Goal: Check status: Check status

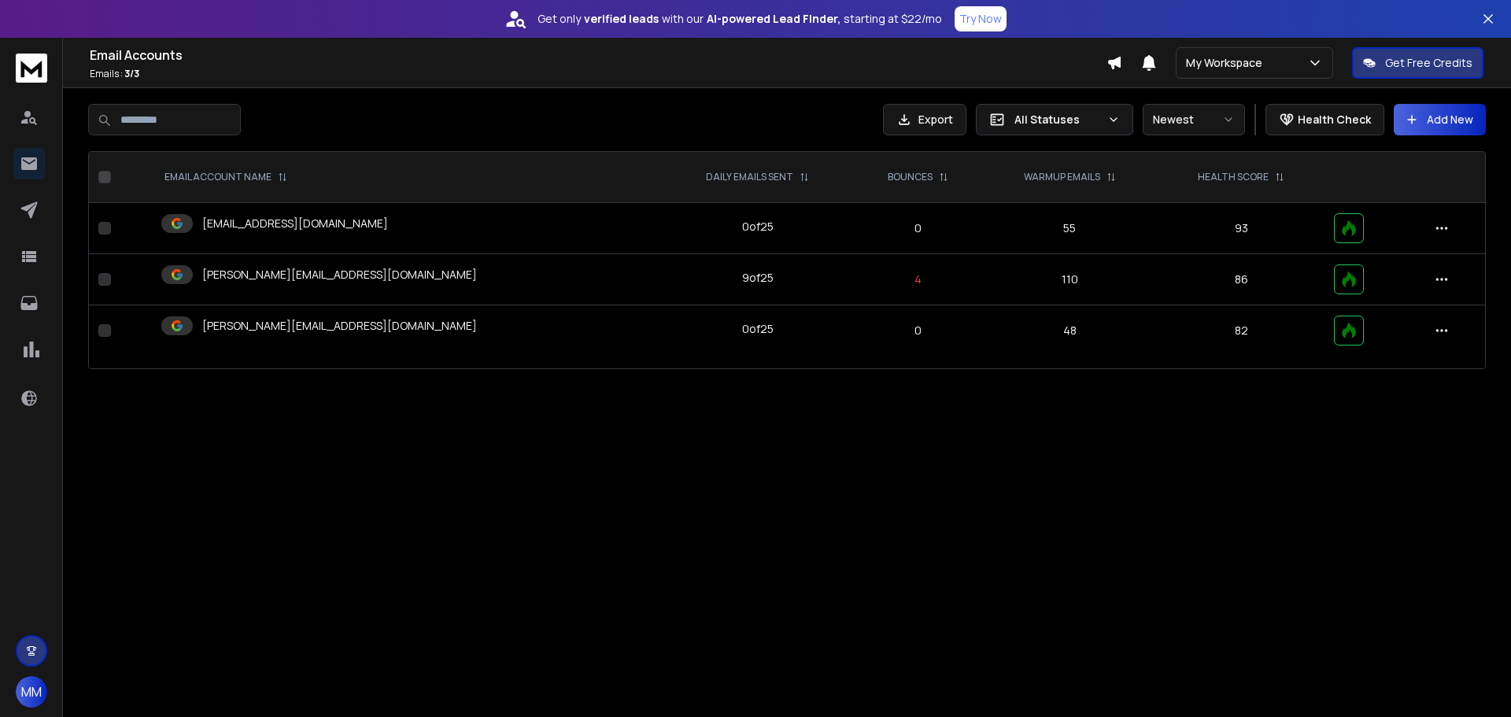
click at [863, 282] on p "4" at bounding box center [917, 279] width 109 height 16
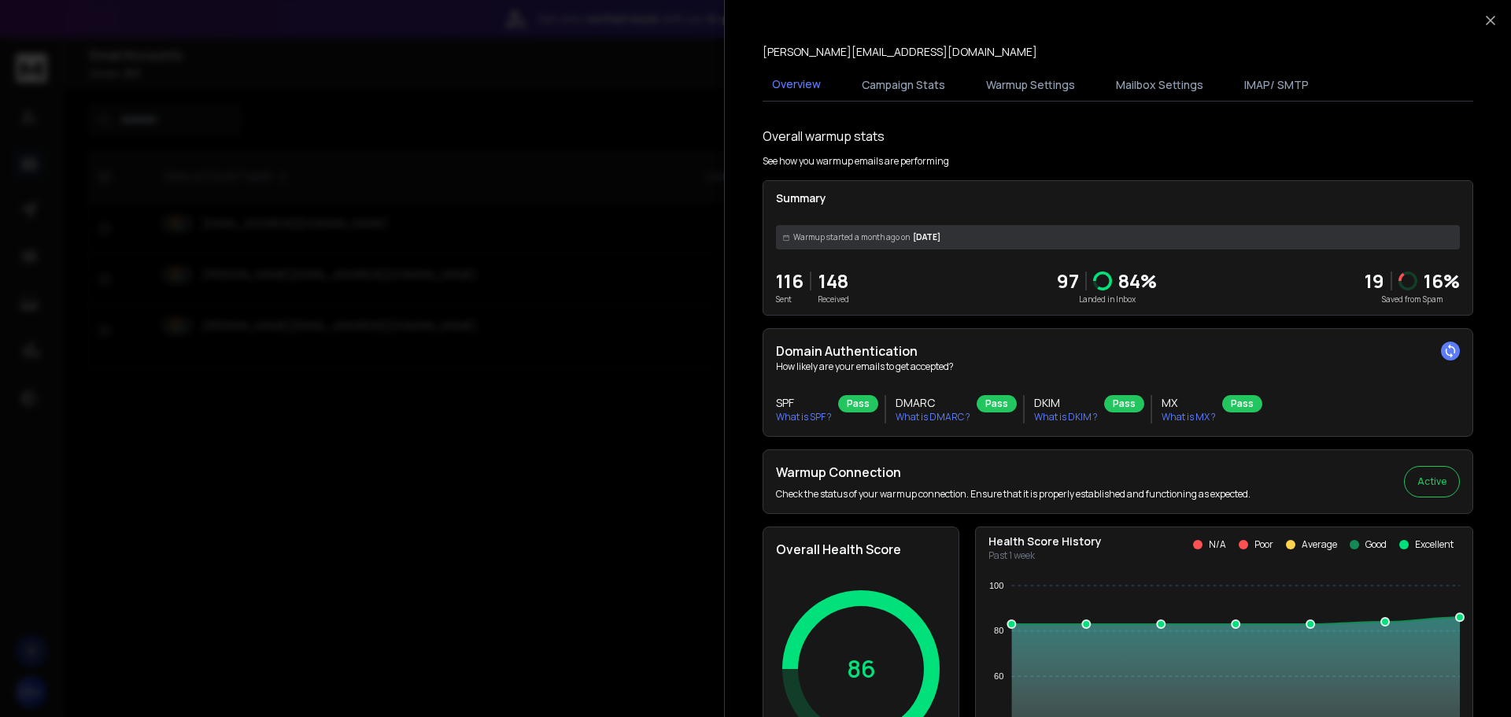
click at [485, 427] on div at bounding box center [755, 358] width 1511 height 717
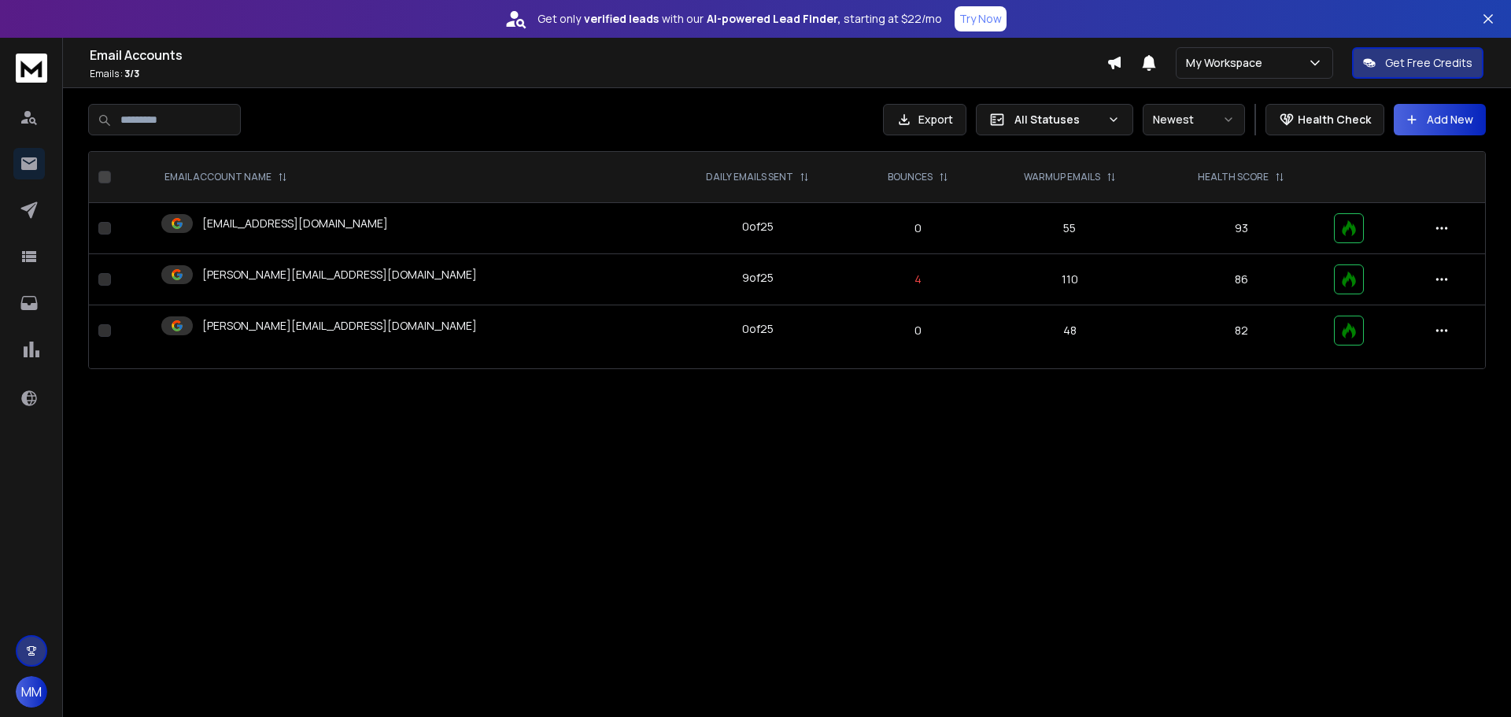
click at [863, 282] on p "4" at bounding box center [917, 279] width 109 height 16
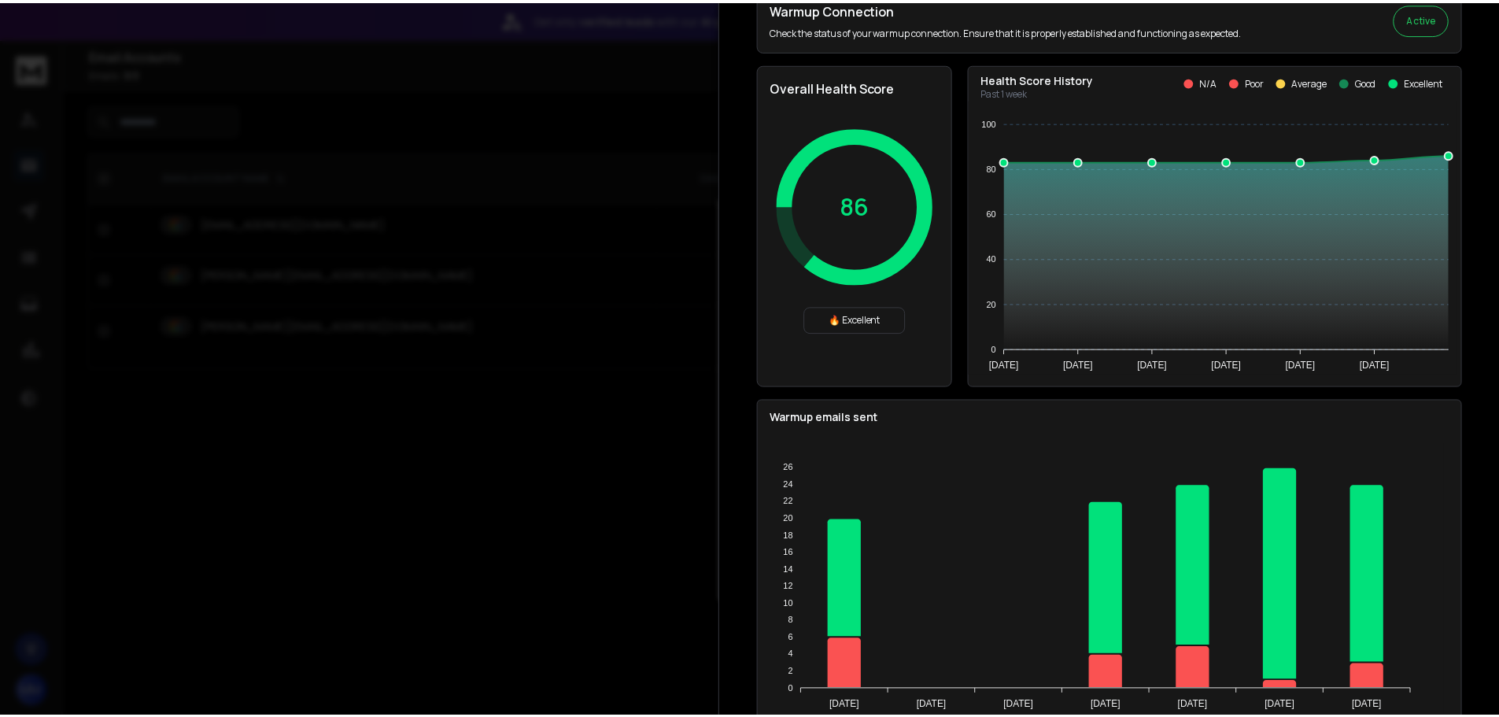
scroll to position [532, 0]
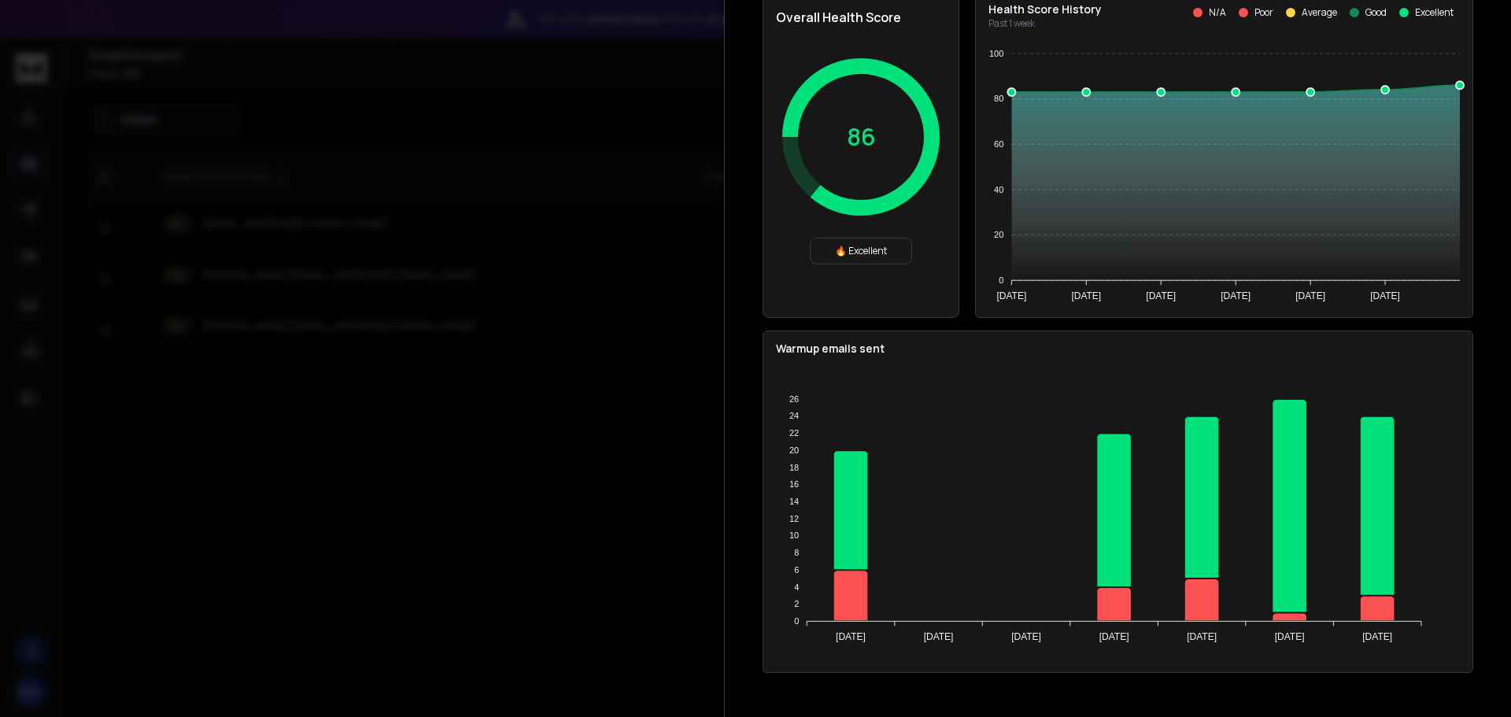
click at [553, 406] on div at bounding box center [755, 358] width 1511 height 717
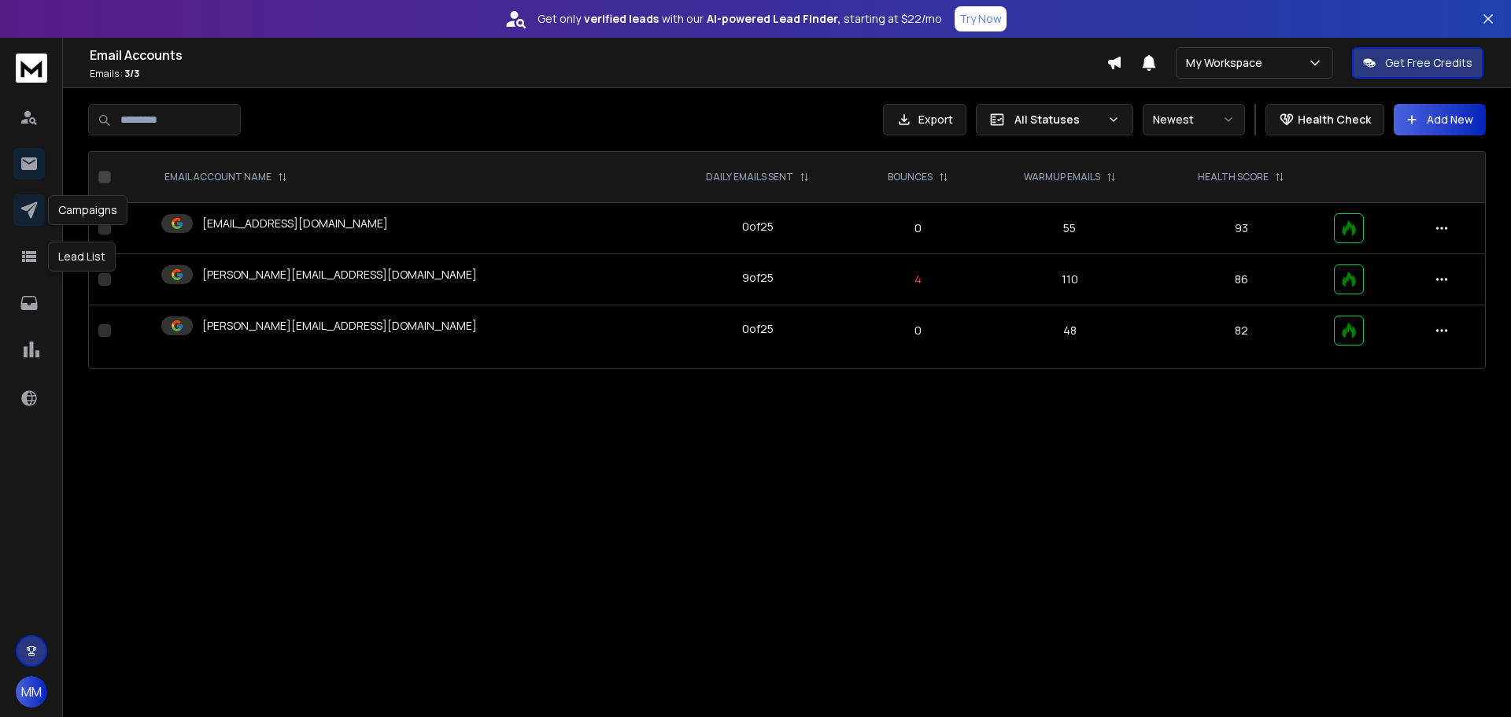
click at [31, 216] on icon at bounding box center [28, 209] width 17 height 17
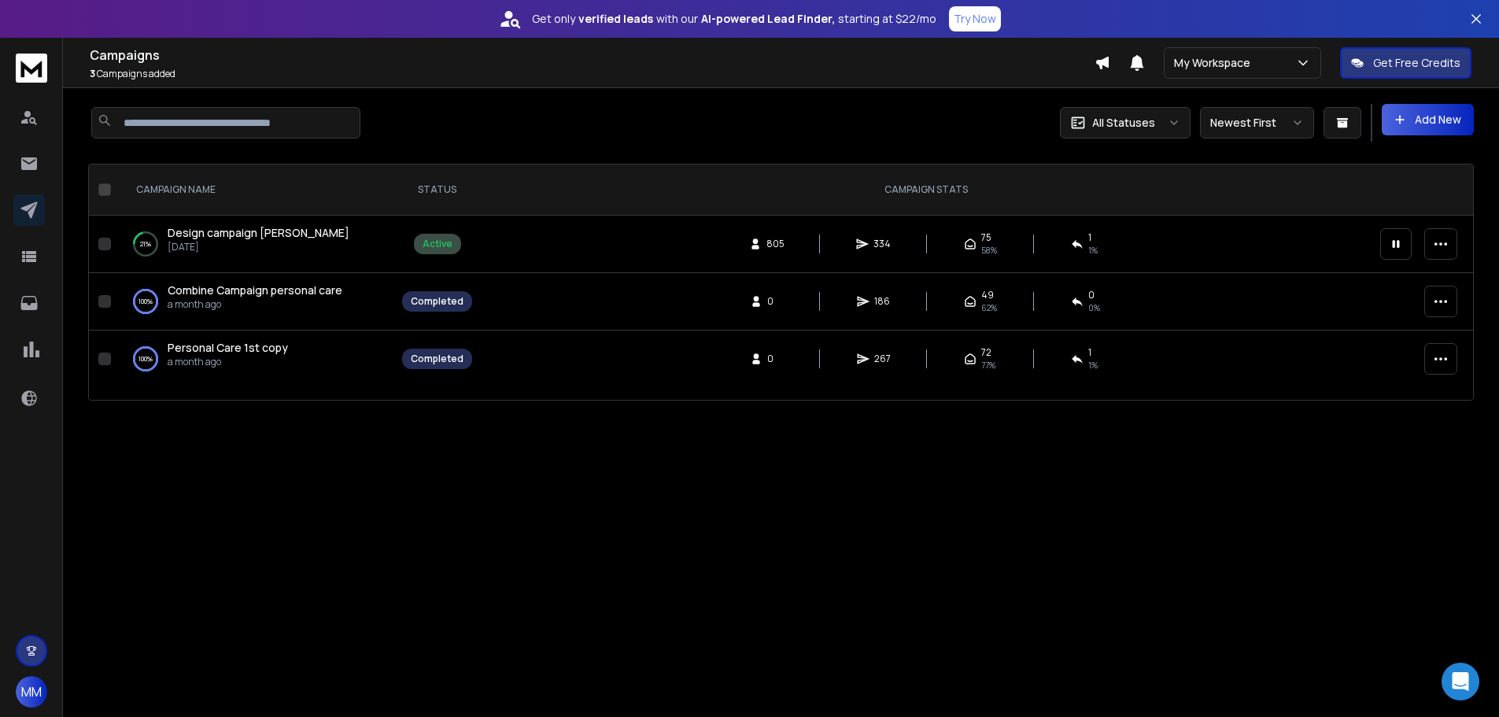
click at [299, 236] on div "21 % Design campaign [PERSON_NAME] [DATE]" at bounding box center [255, 244] width 244 height 38
